Goal: Task Accomplishment & Management: Manage account settings

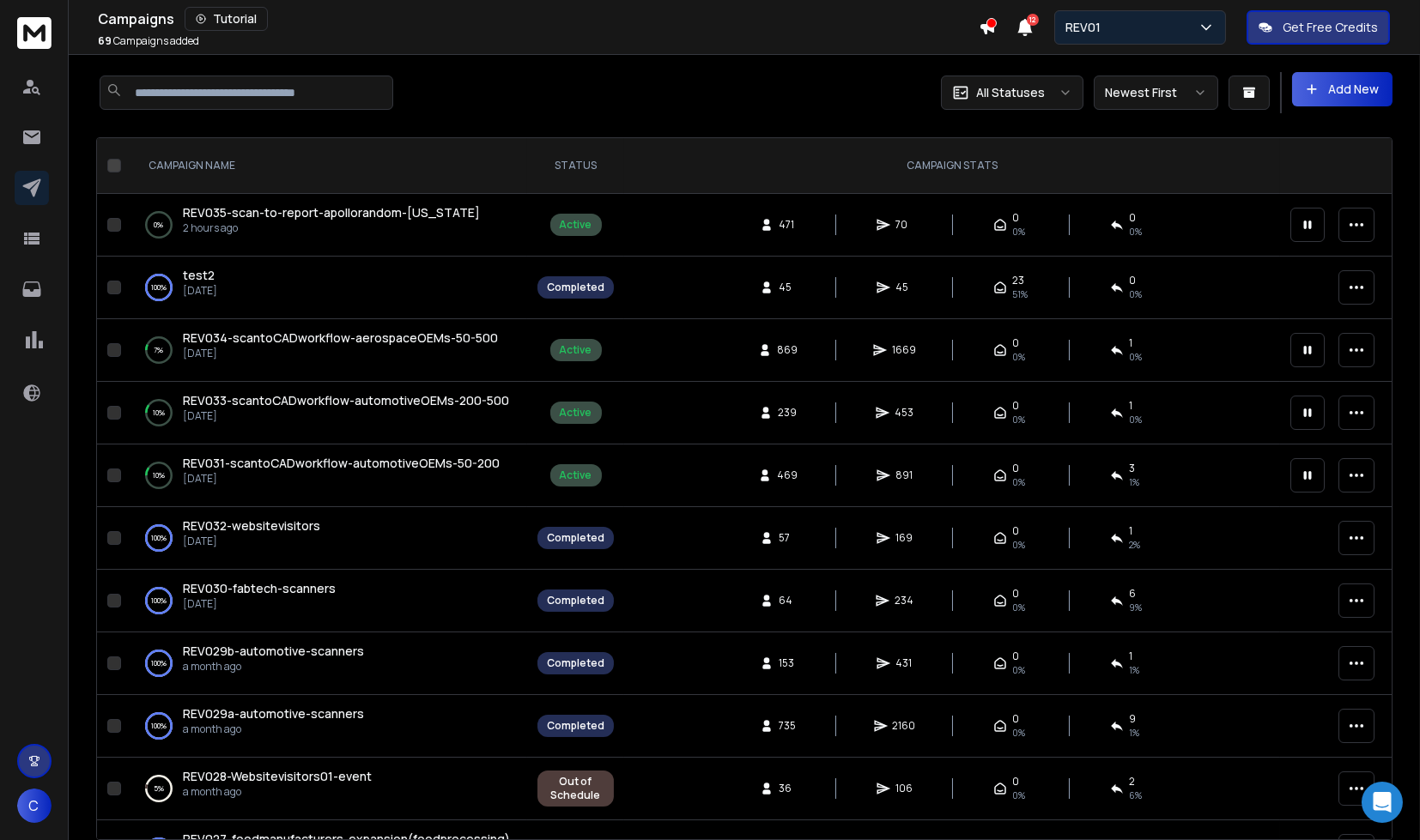
click at [725, 31] on p "REV01" at bounding box center [1085, 27] width 42 height 17
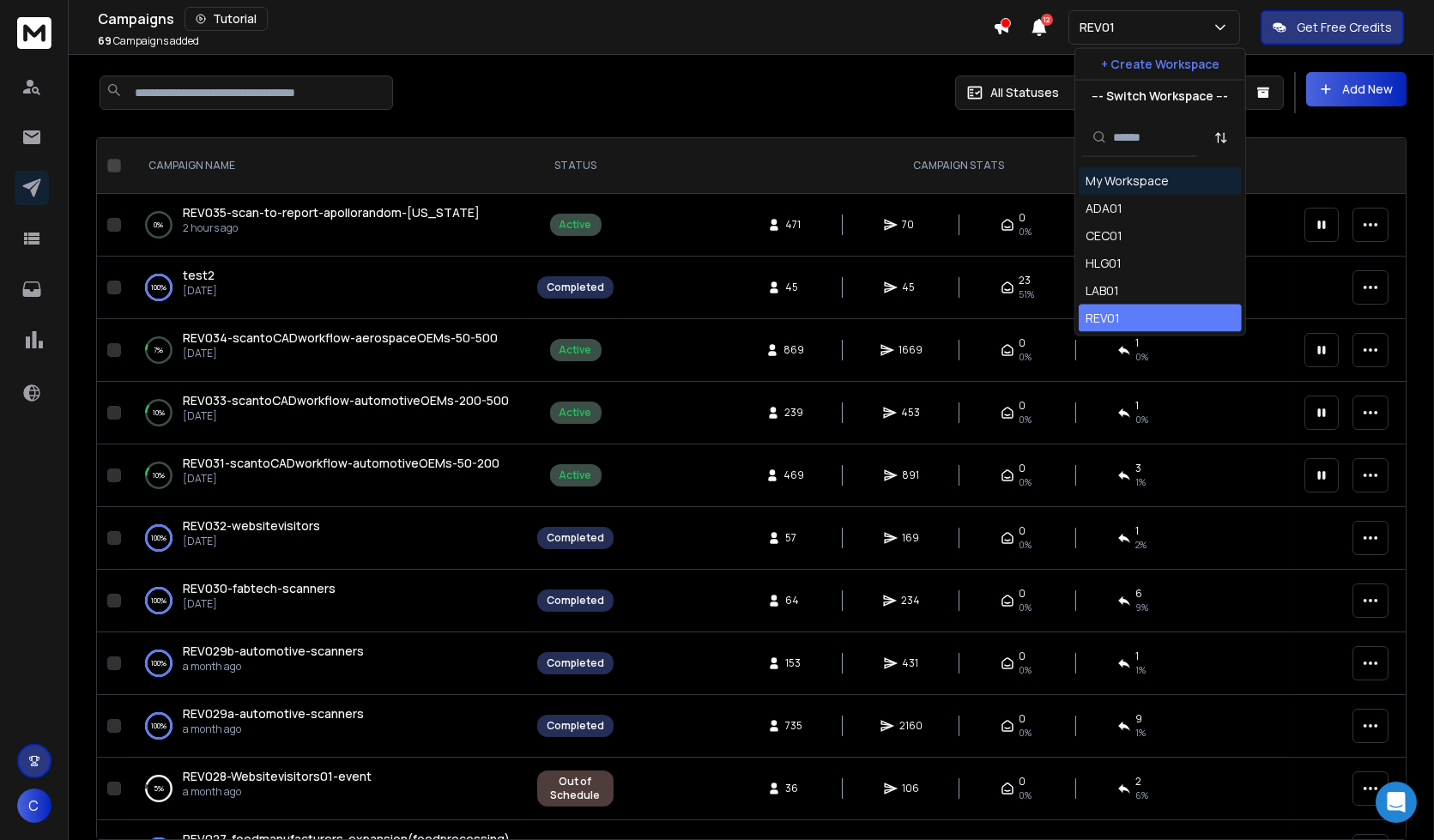
click at [725, 186] on div "My Workspace" at bounding box center [1126, 181] width 83 height 17
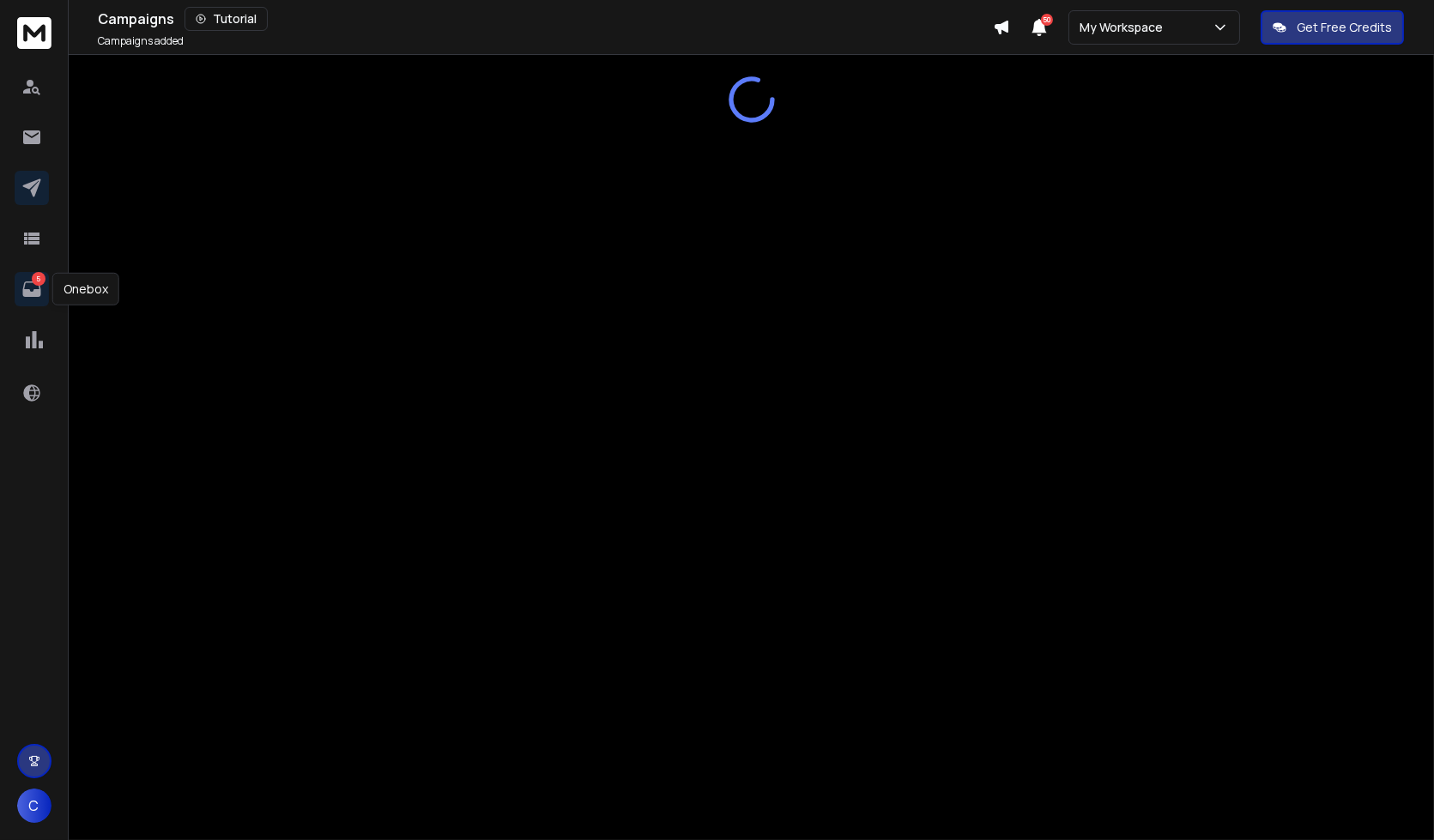
click at [44, 279] on p "5" at bounding box center [38, 278] width 13 height 13
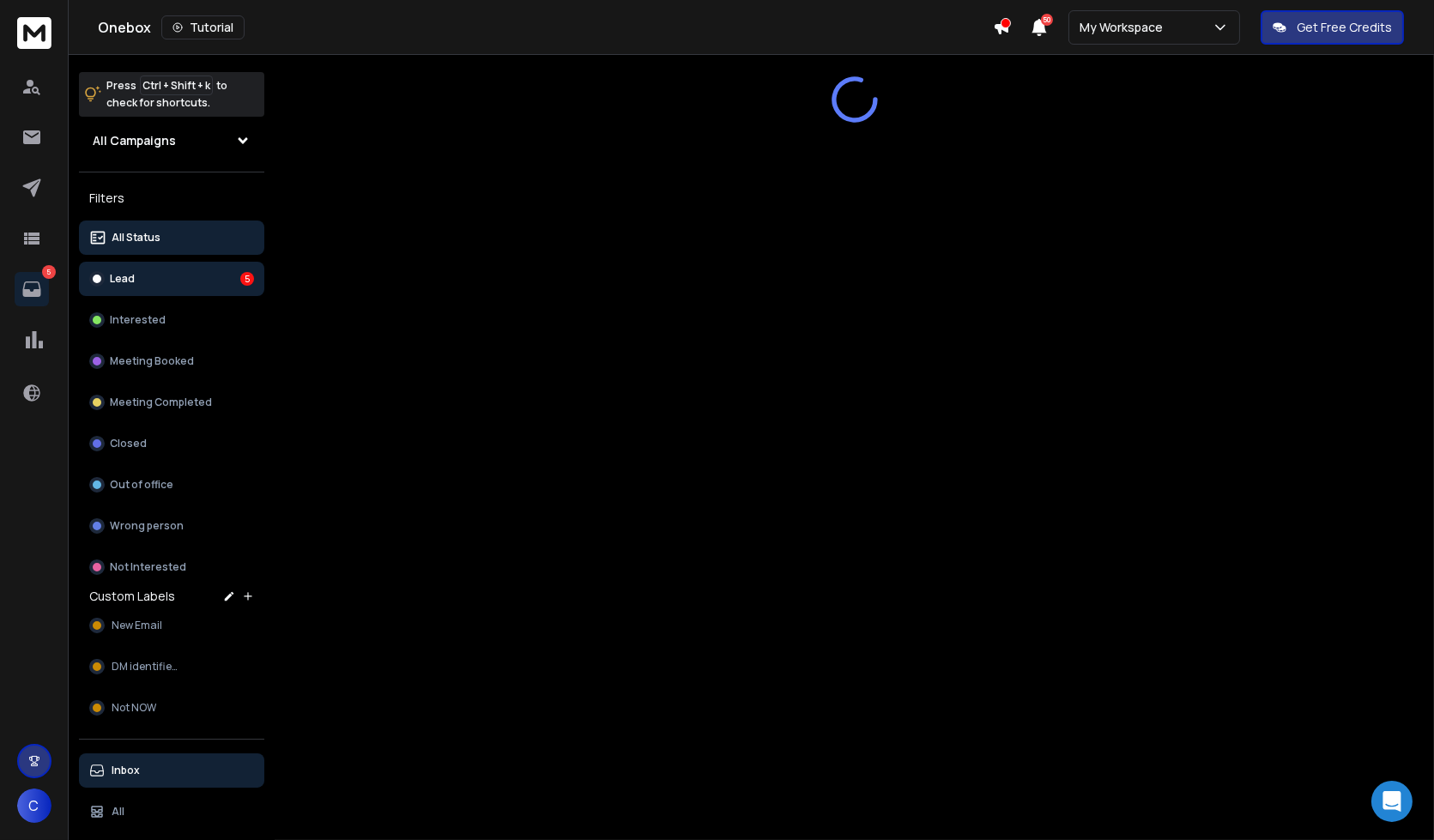
click at [169, 278] on button "Lead 5" at bounding box center [171, 279] width 185 height 34
click at [177, 233] on button "All Status" at bounding box center [171, 238] width 185 height 34
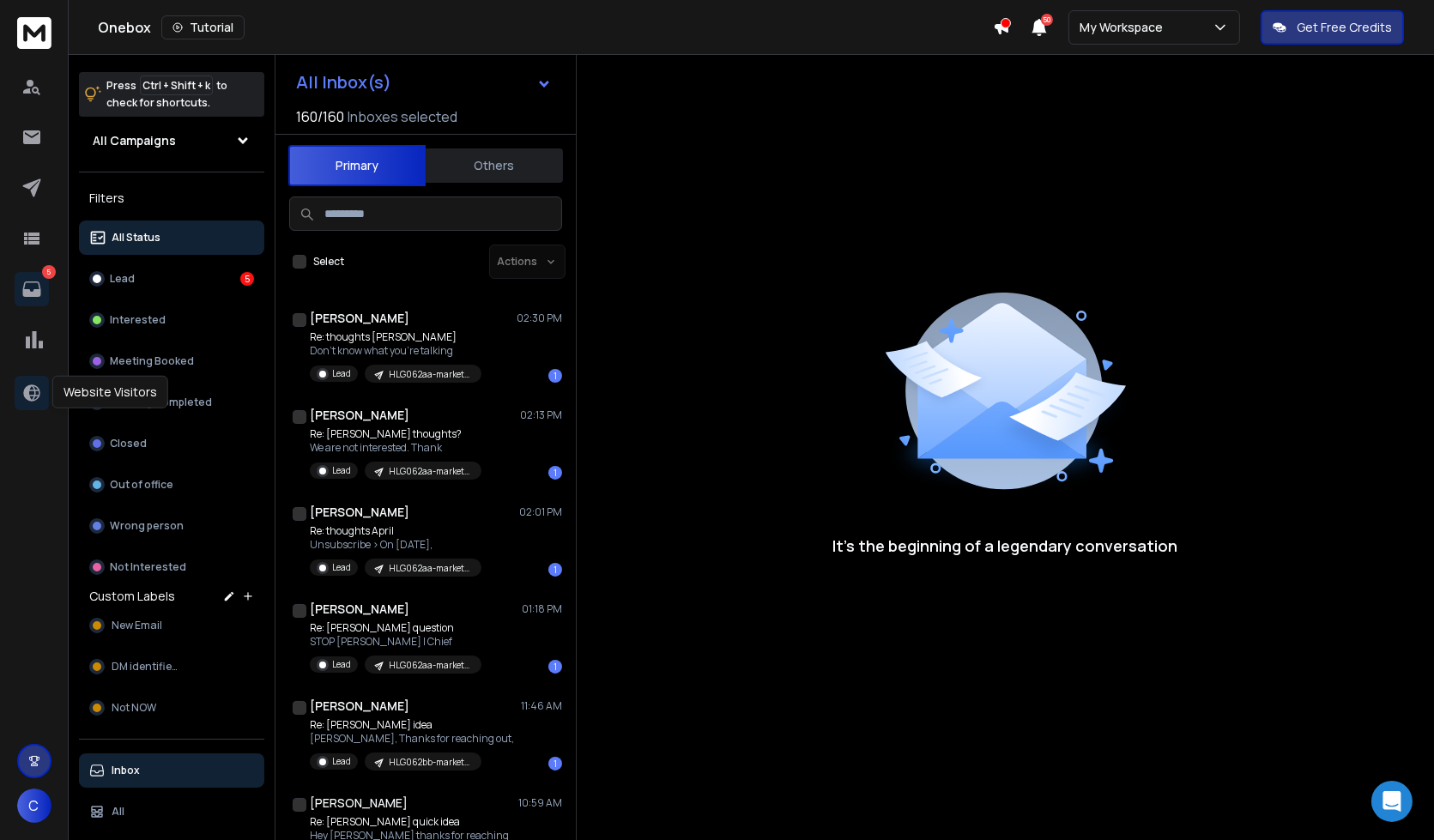
click at [38, 403] on link at bounding box center [31, 393] width 34 height 34
